Goal: Find contact information: Find contact information

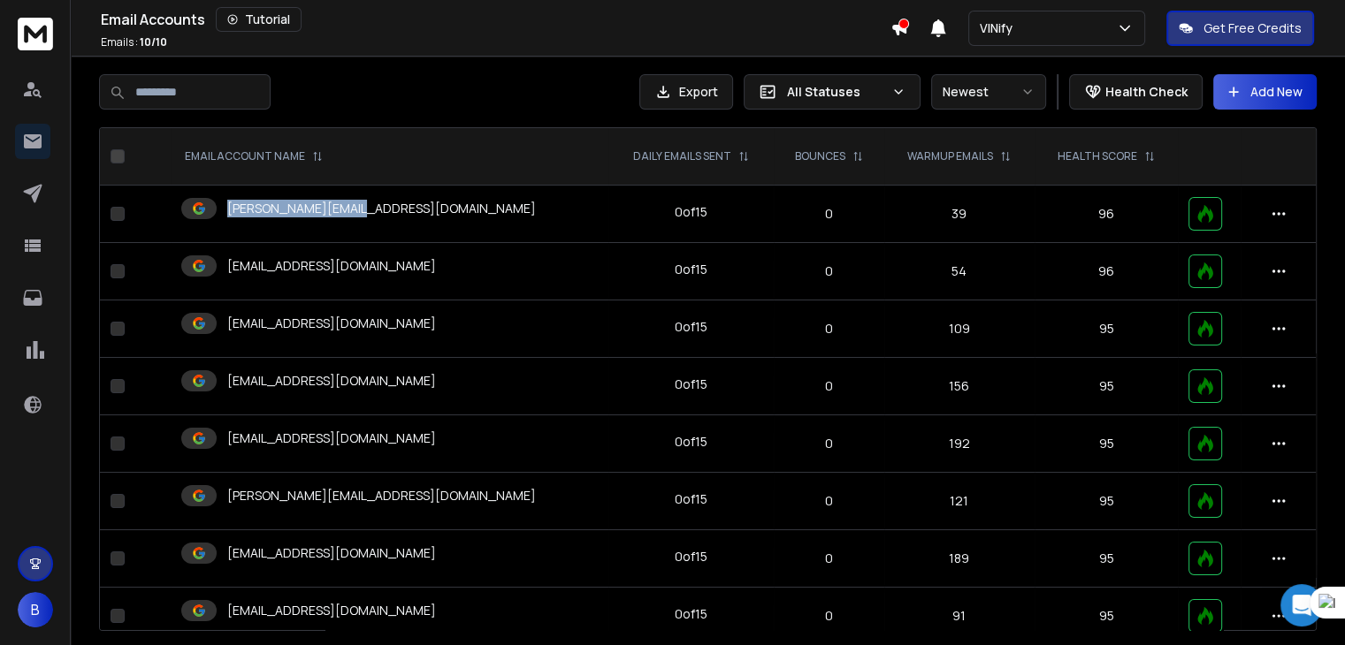
drag, startPoint x: 227, startPoint y: 202, endPoint x: 361, endPoint y: 210, distance: 133.7
click at [361, 210] on div "[PERSON_NAME][EMAIL_ADDRESS][DOMAIN_NAME]" at bounding box center [389, 208] width 416 height 21
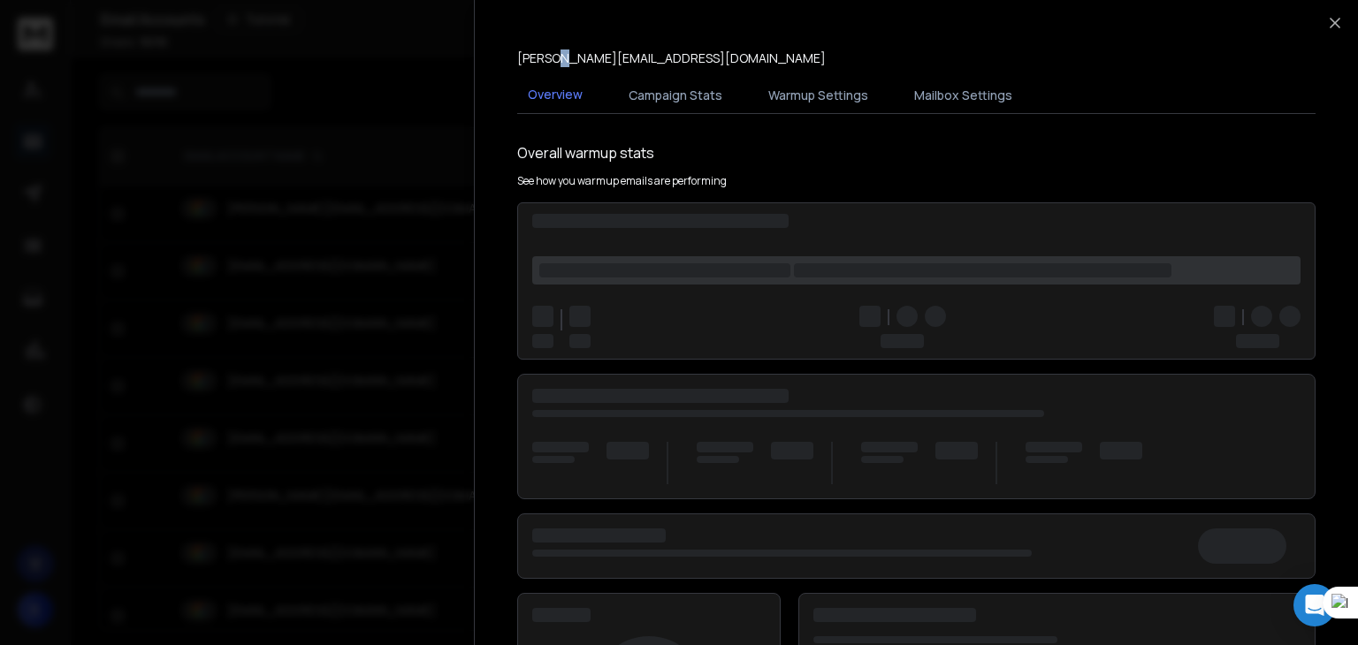
drag, startPoint x: 361, startPoint y: 210, endPoint x: 571, endPoint y: 52, distance: 263.3
click at [571, 52] on p "[PERSON_NAME][EMAIL_ADDRESS][DOMAIN_NAME]" at bounding box center [671, 59] width 309 height 18
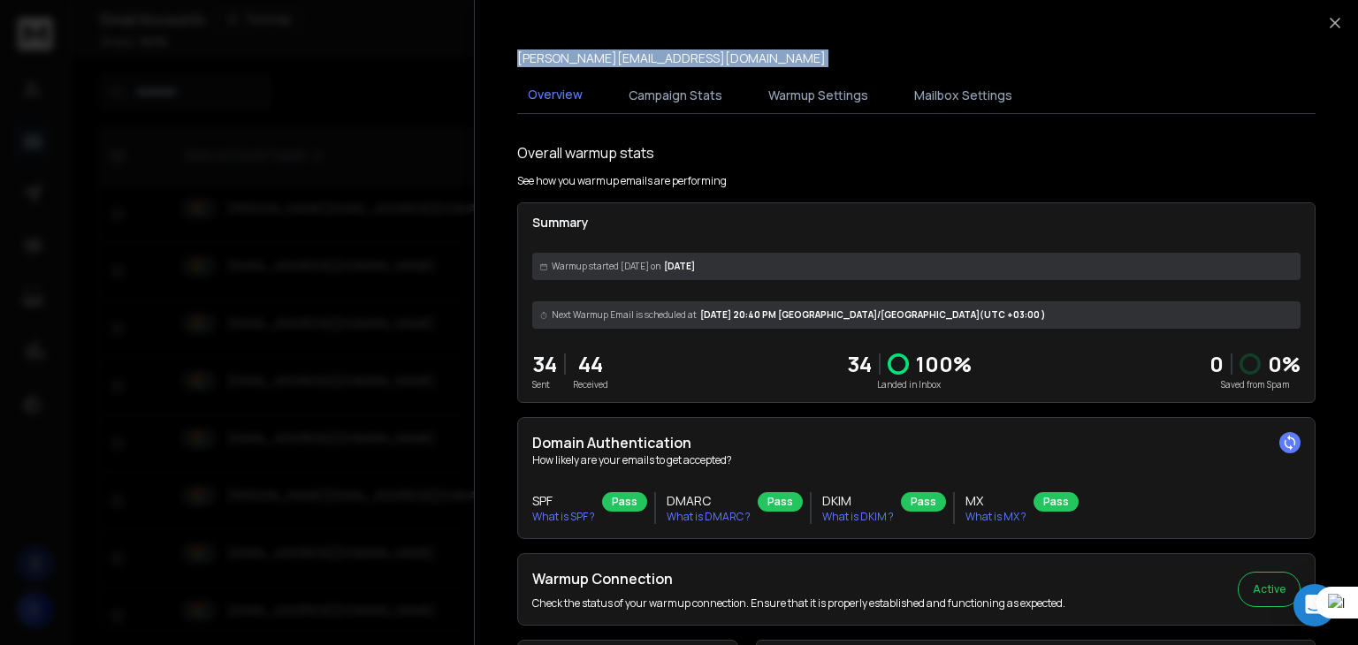
copy p "[PERSON_NAME][EMAIL_ADDRESS][DOMAIN_NAME]"
click at [1335, 25] on icon "button" at bounding box center [1335, 23] width 18 height 18
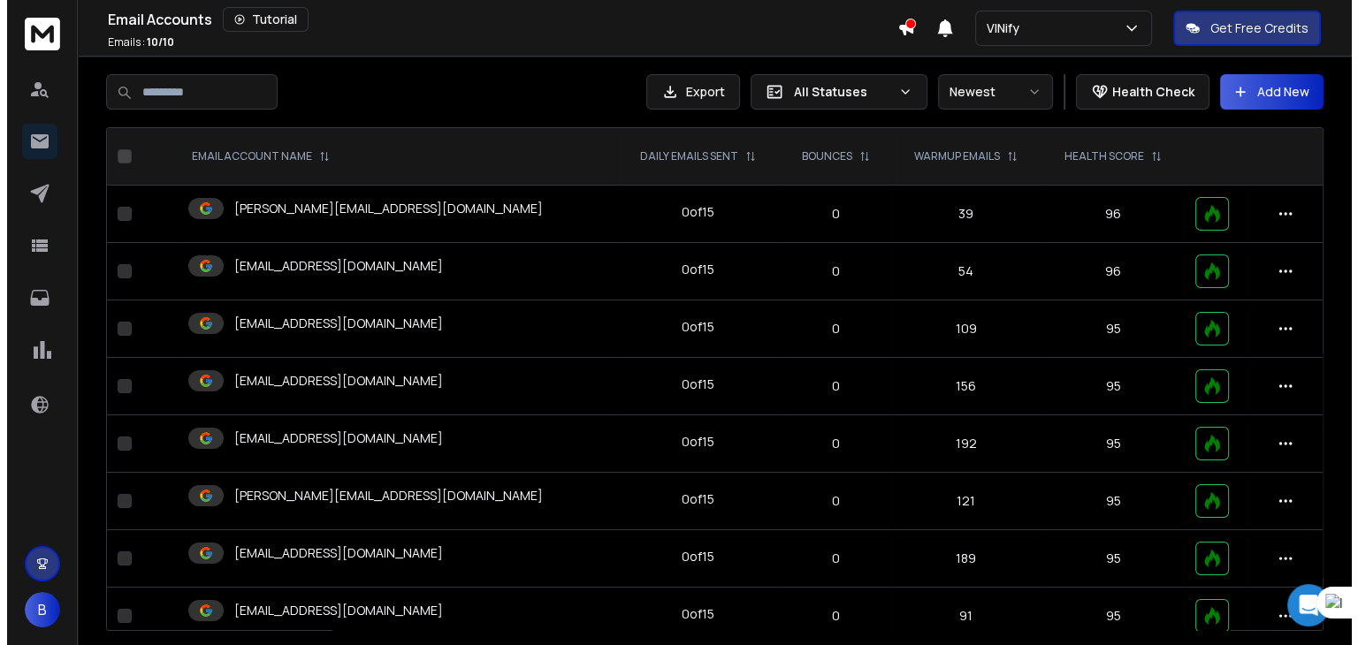
scroll to position [88, 0]
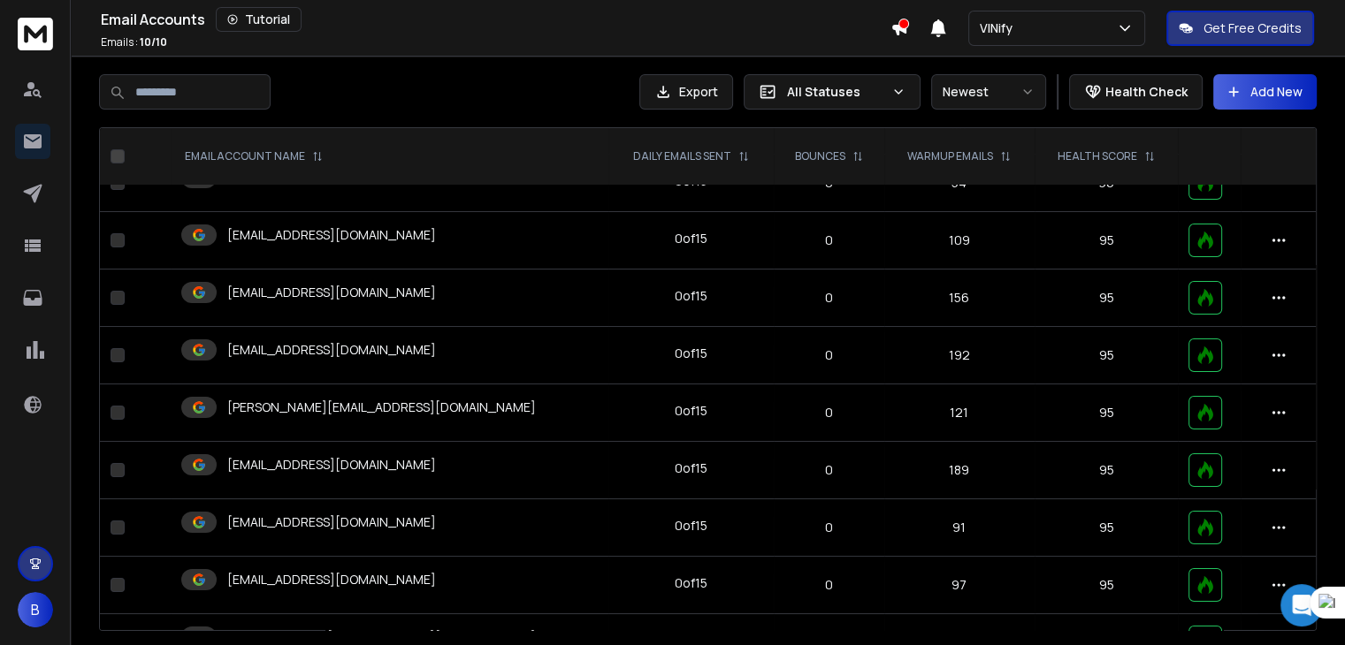
click at [225, 225] on div "[EMAIL_ADDRESS][DOMAIN_NAME]" at bounding box center [308, 235] width 255 height 21
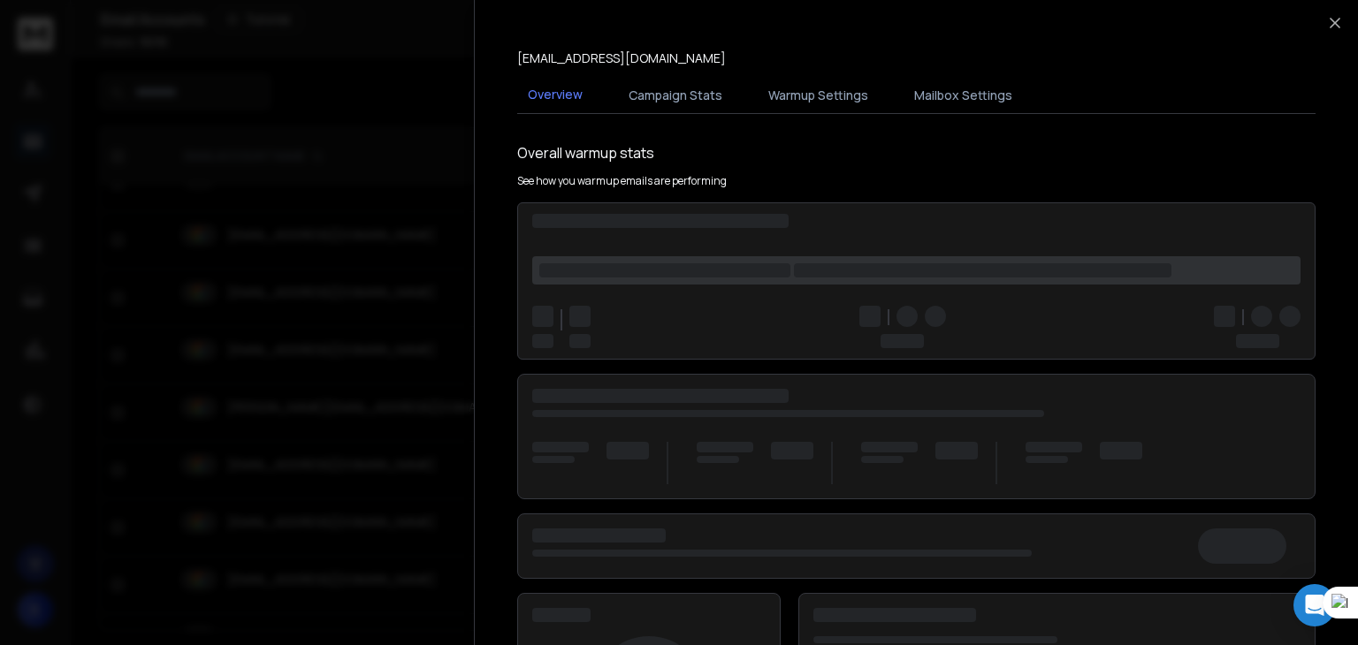
click at [604, 50] on p "[EMAIL_ADDRESS][DOMAIN_NAME]" at bounding box center [621, 59] width 209 height 18
click at [605, 50] on p "[EMAIL_ADDRESS][DOMAIN_NAME]" at bounding box center [621, 59] width 209 height 18
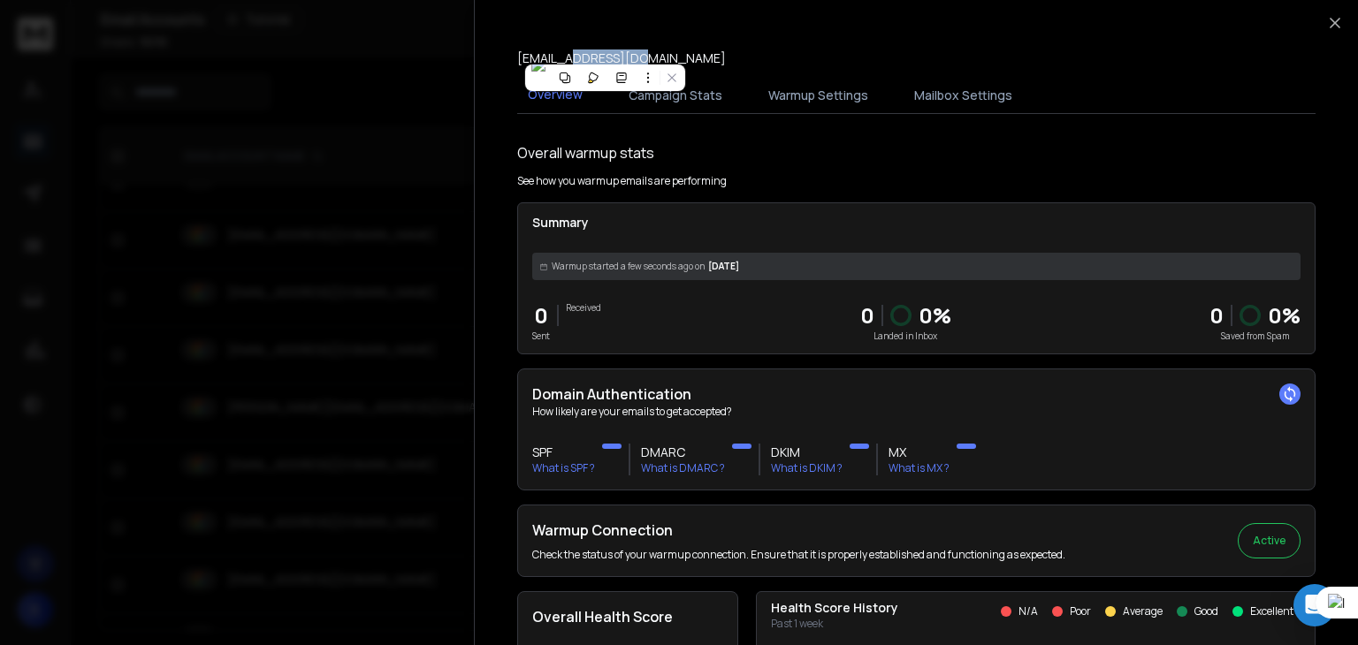
click at [605, 50] on p "[EMAIL_ADDRESS][DOMAIN_NAME]" at bounding box center [621, 59] width 209 height 18
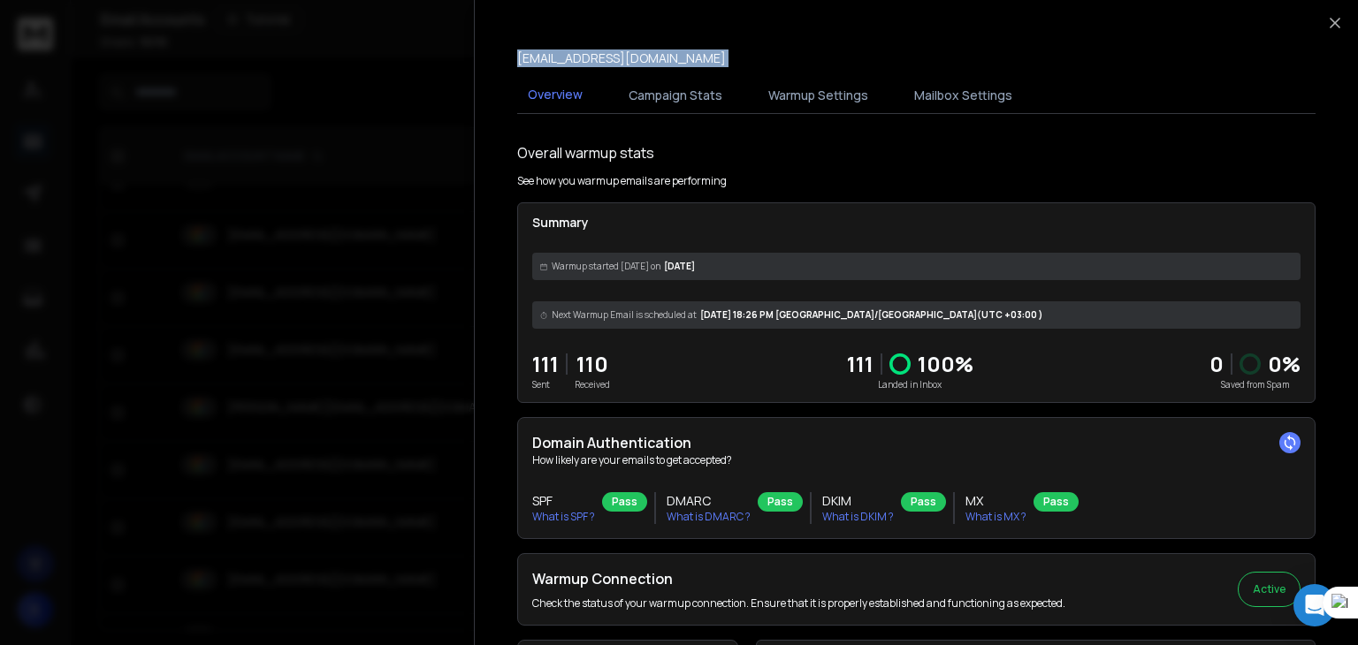
click at [601, 54] on p "[EMAIL_ADDRESS][DOMAIN_NAME]" at bounding box center [621, 59] width 209 height 18
